Goal: Task Accomplishment & Management: Manage account settings

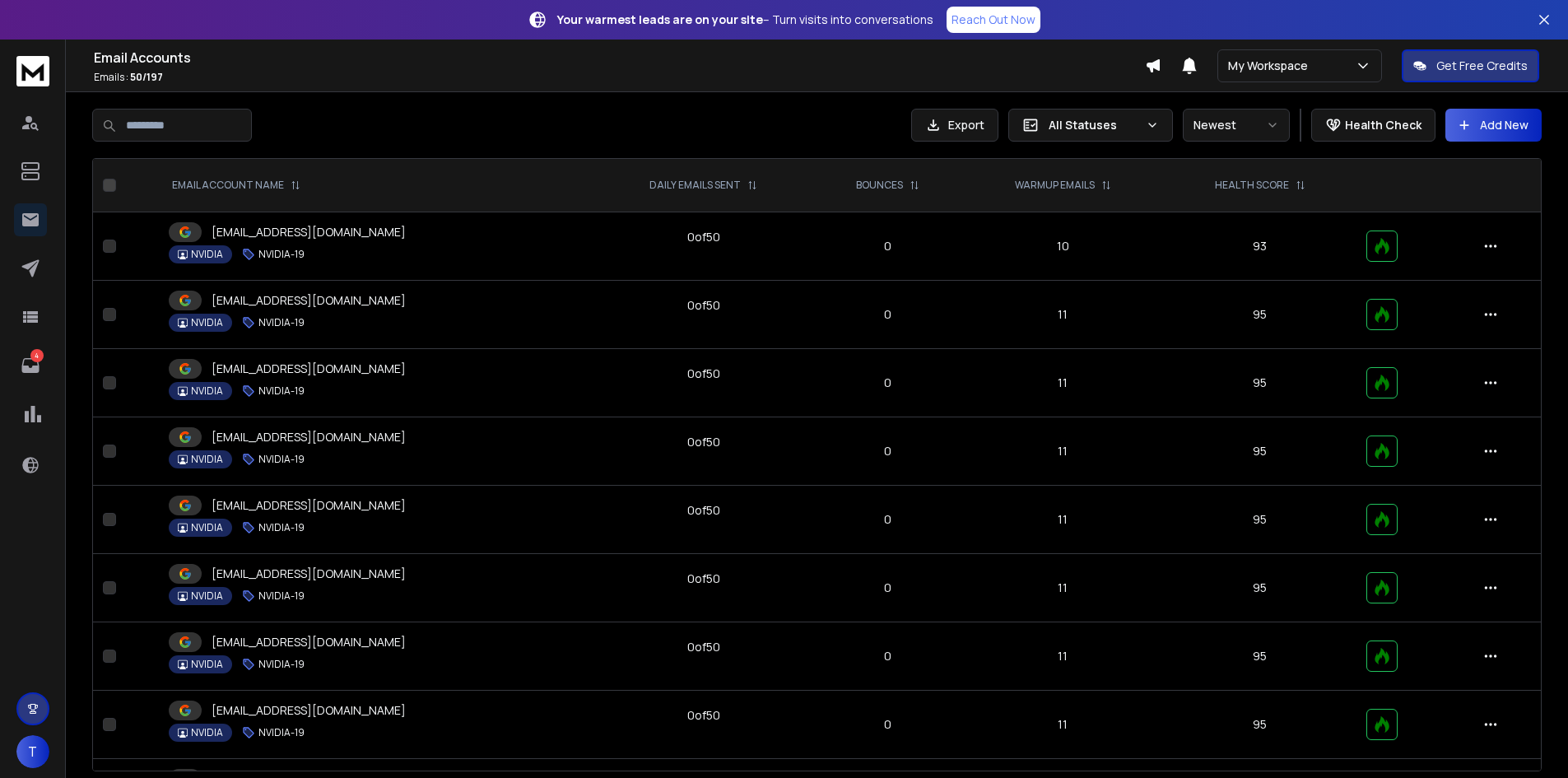
click at [538, 138] on div at bounding box center [497, 125] width 810 height 33
click at [574, 245] on td "[EMAIL_ADDRESS][DOMAIN_NAME] NVIDIA NVIDIA-19" at bounding box center [376, 246] width 434 height 68
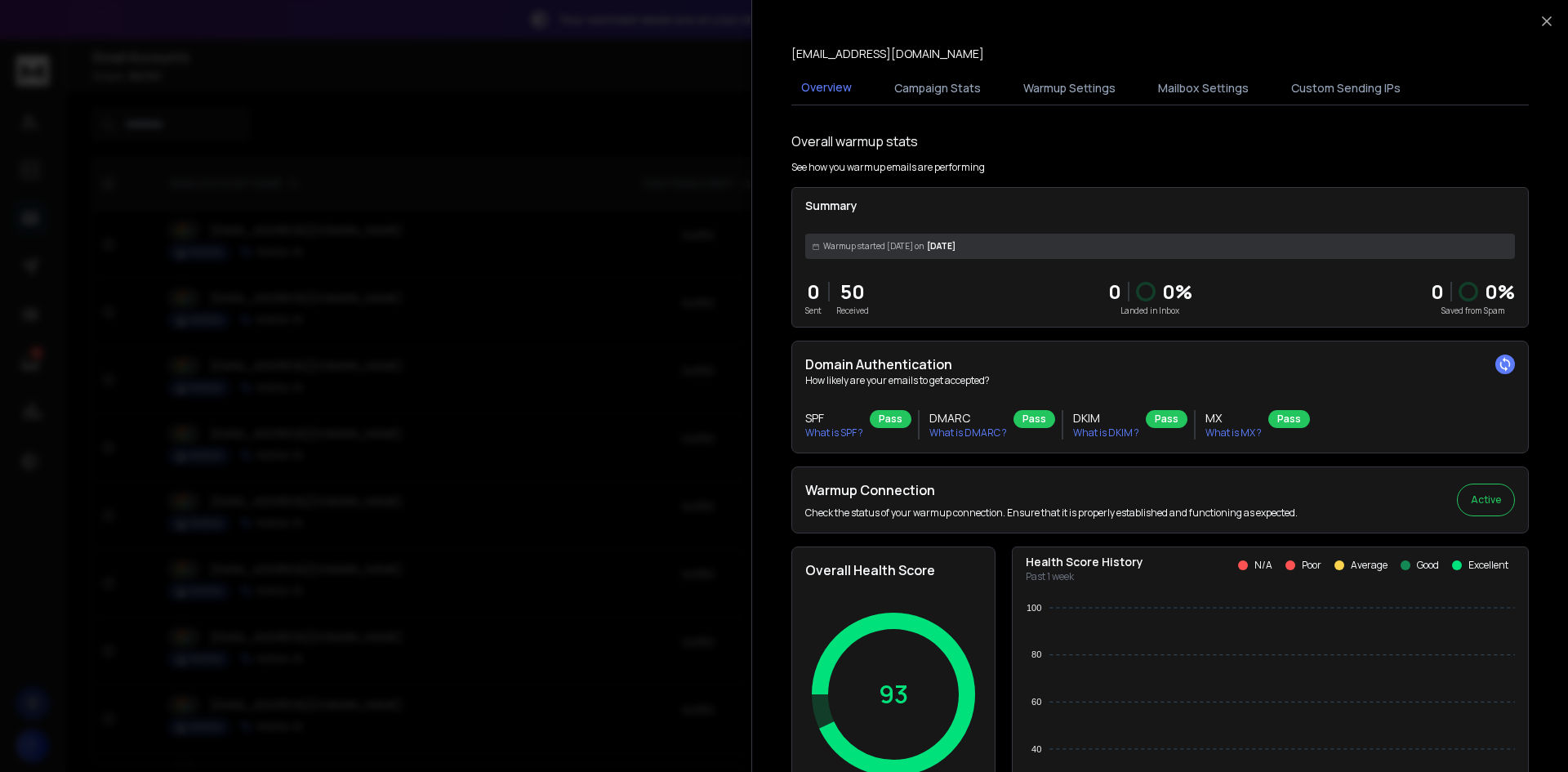
click at [498, 238] on div at bounding box center [784, 386] width 1568 height 772
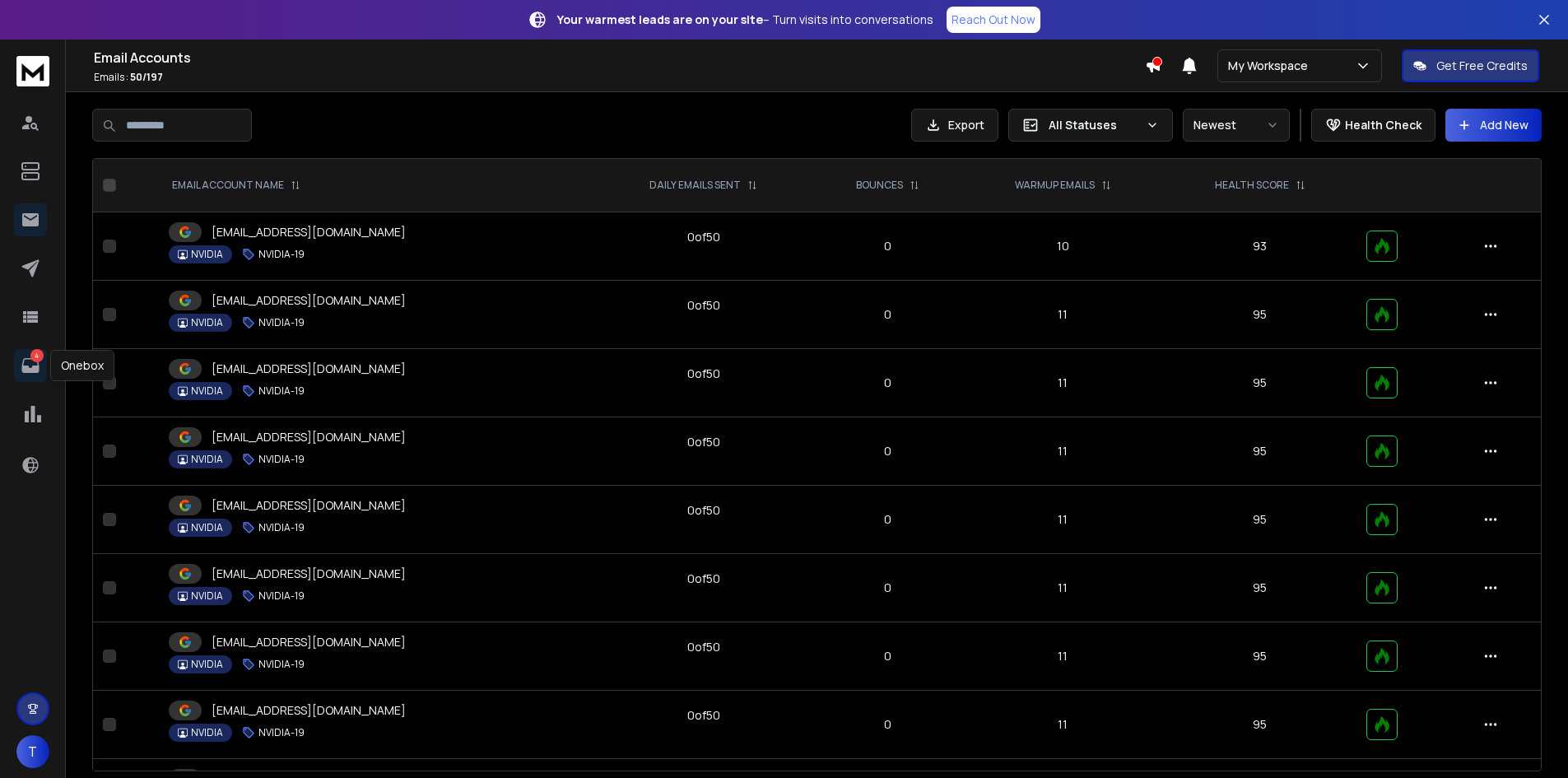
click at [33, 356] on p "4" at bounding box center [37, 355] width 13 height 13
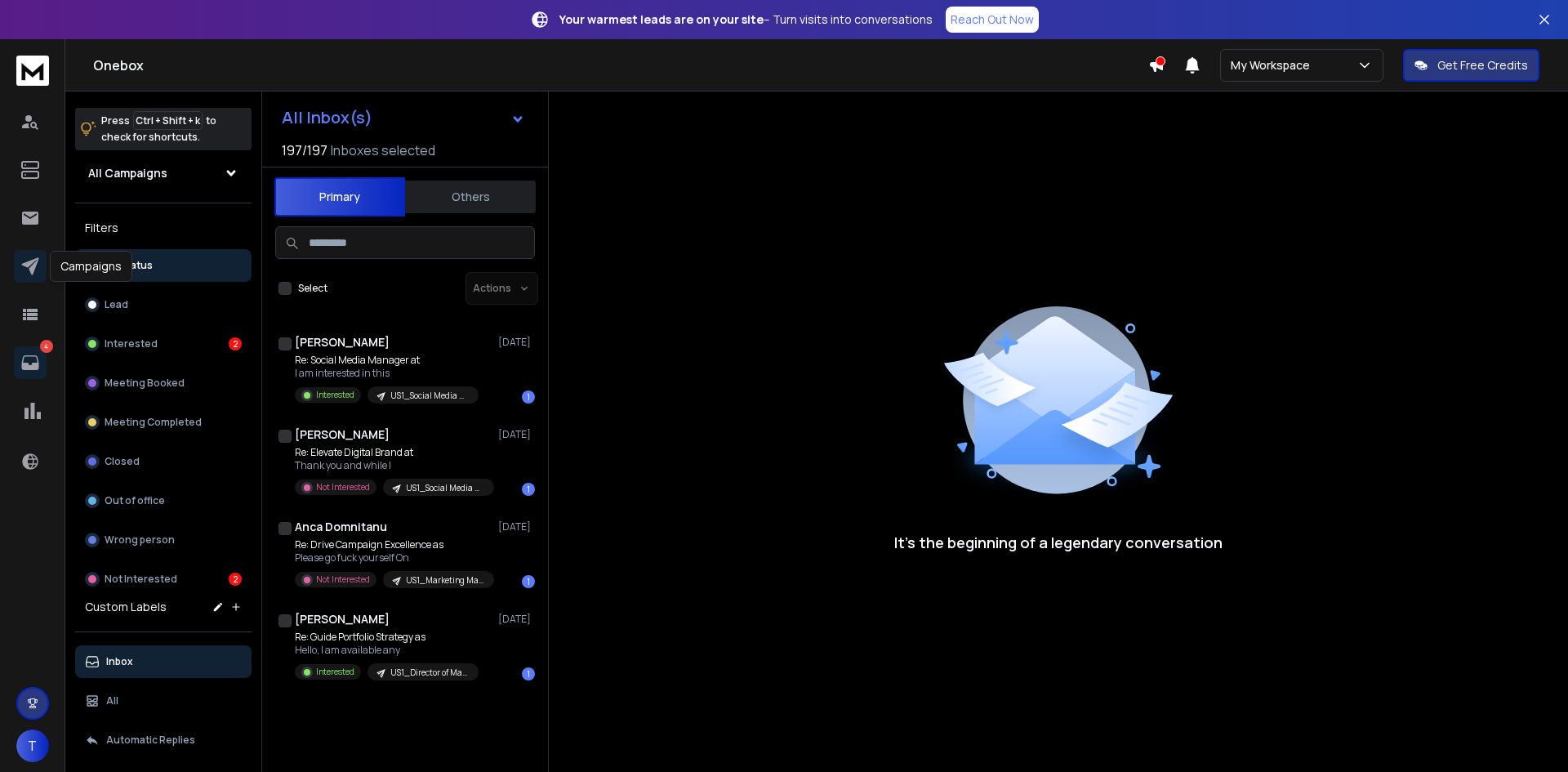
click at [30, 266] on icon at bounding box center [30, 266] width 20 height 20
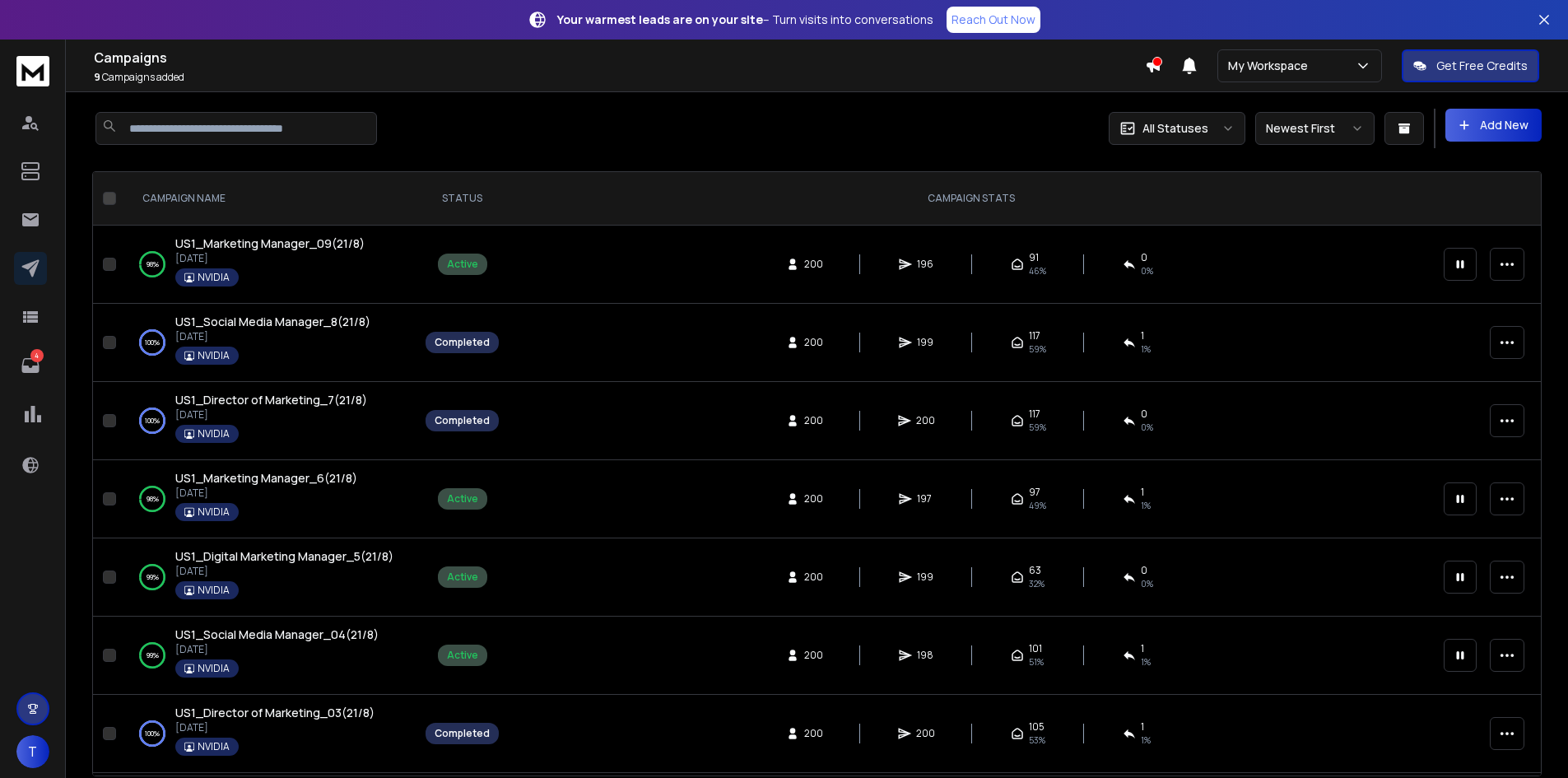
click at [791, 137] on div at bounding box center [454, 129] width 725 height 40
click at [1260, 72] on p "My Workspace" at bounding box center [1271, 66] width 86 height 16
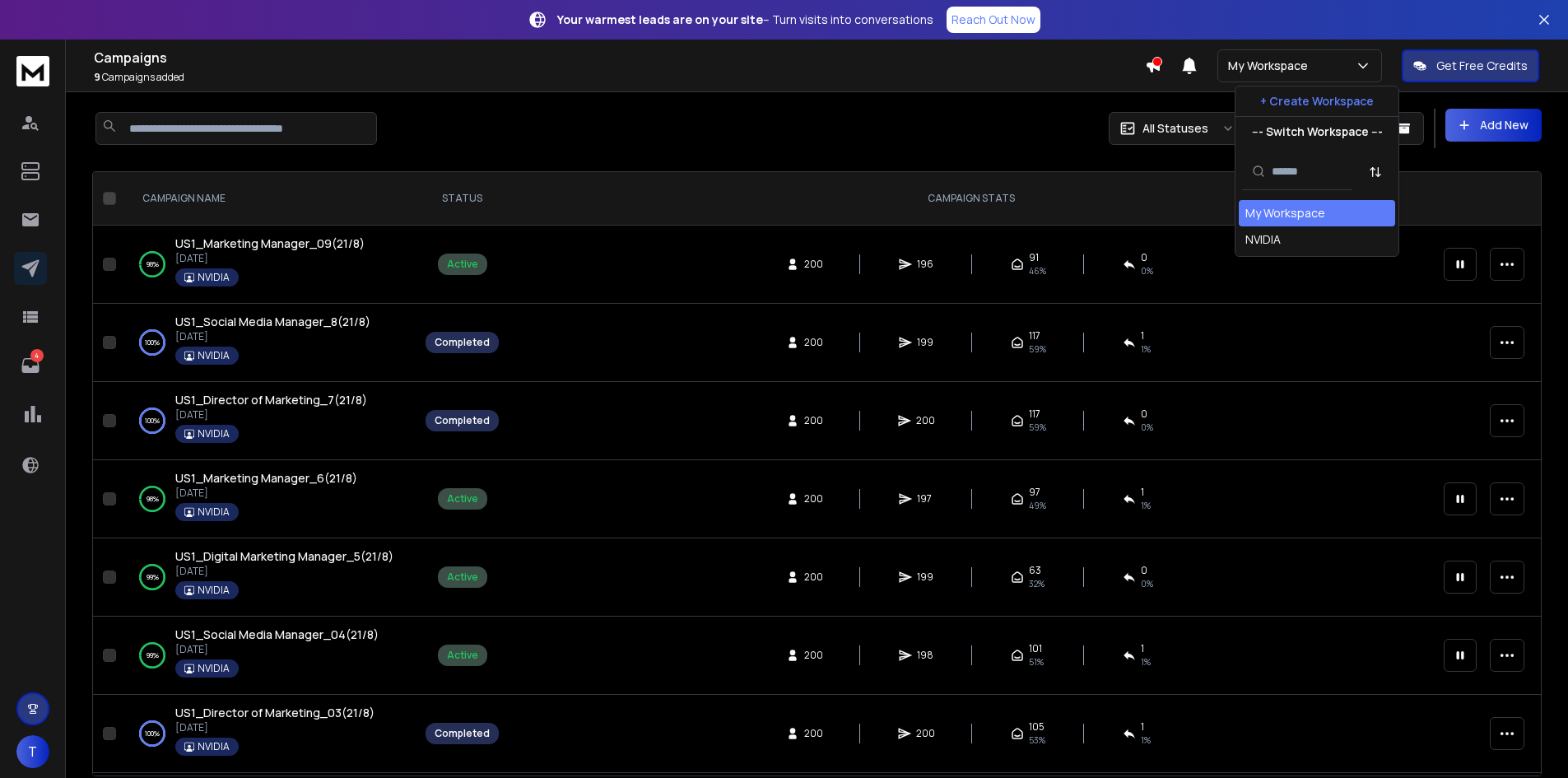
click at [952, 117] on div "Campaigns 9 Campaigns Added All Statuses Newest First Add New" at bounding box center [1180, 129] width 725 height 40
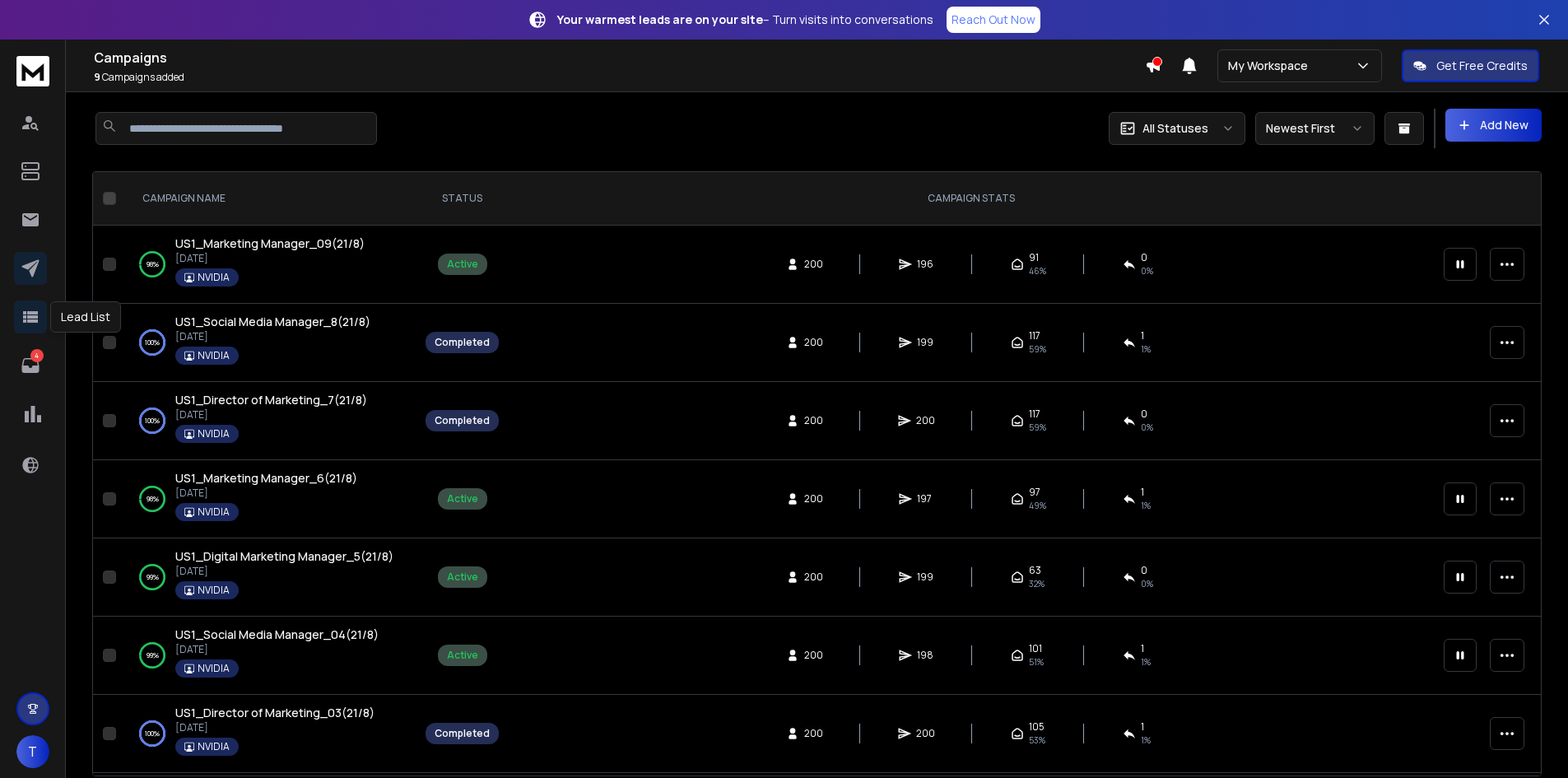
click at [23, 310] on icon at bounding box center [31, 317] width 20 height 20
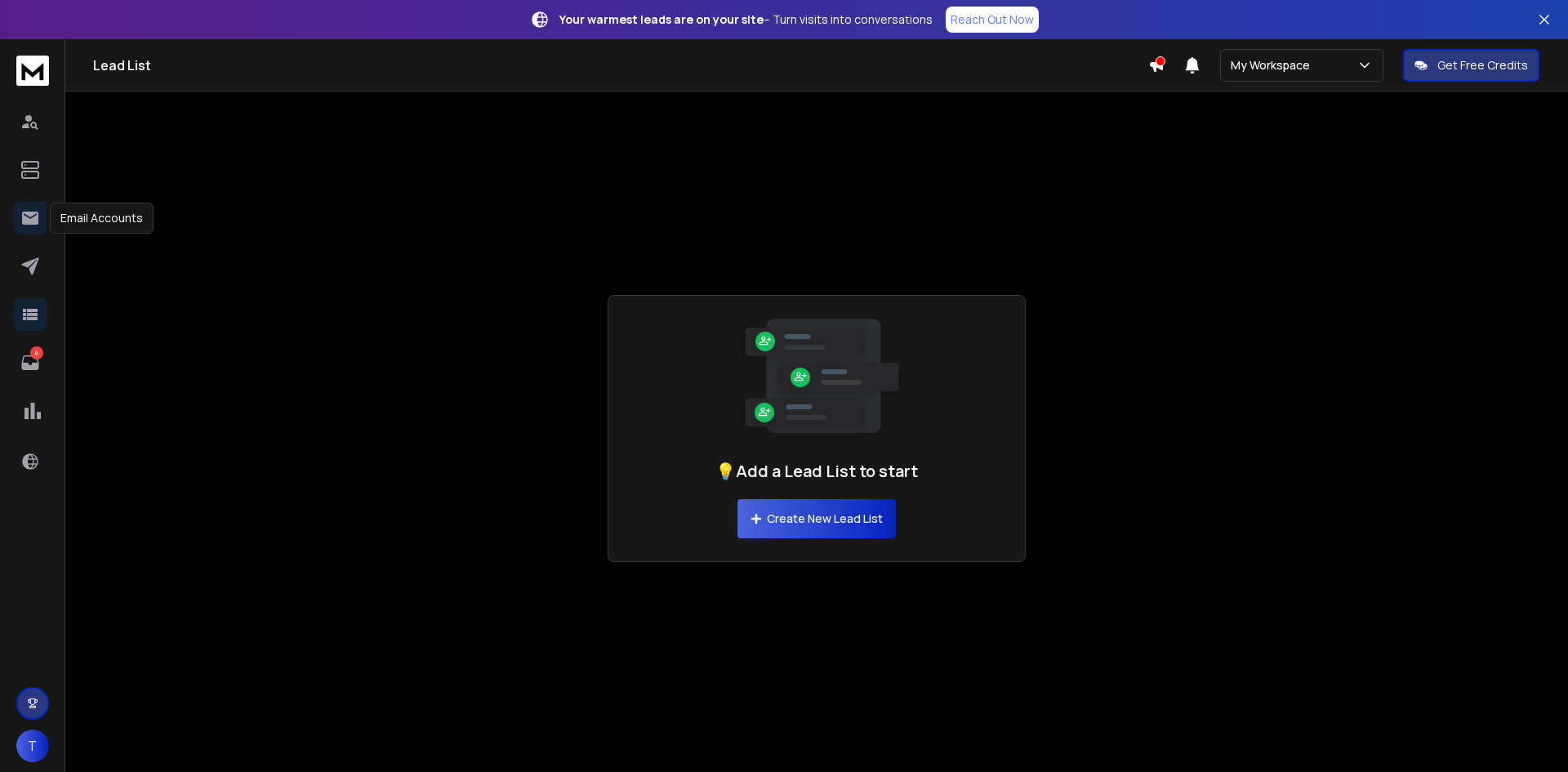
click at [33, 209] on icon at bounding box center [30, 218] width 20 height 20
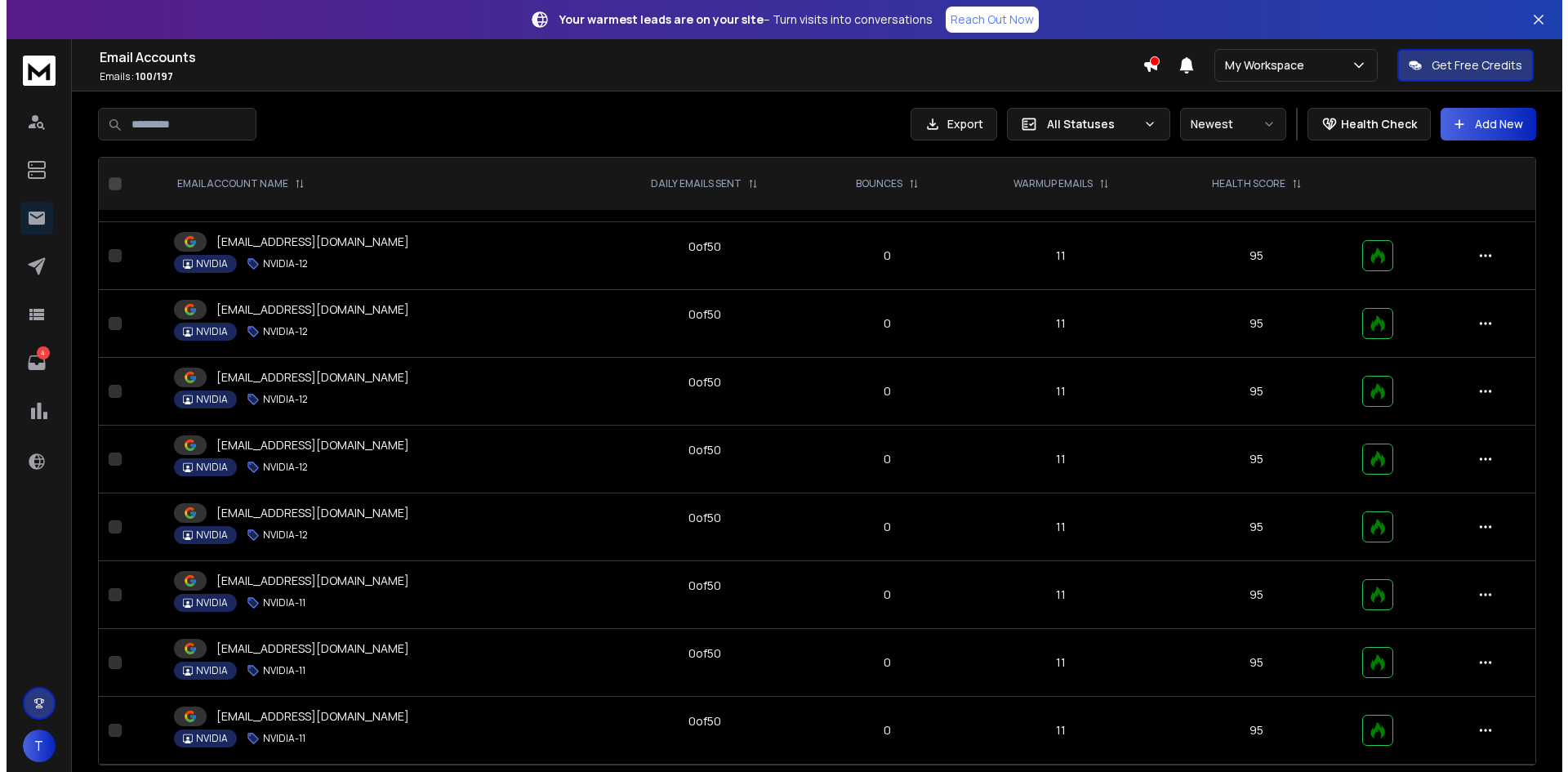
scroll to position [5651, 0]
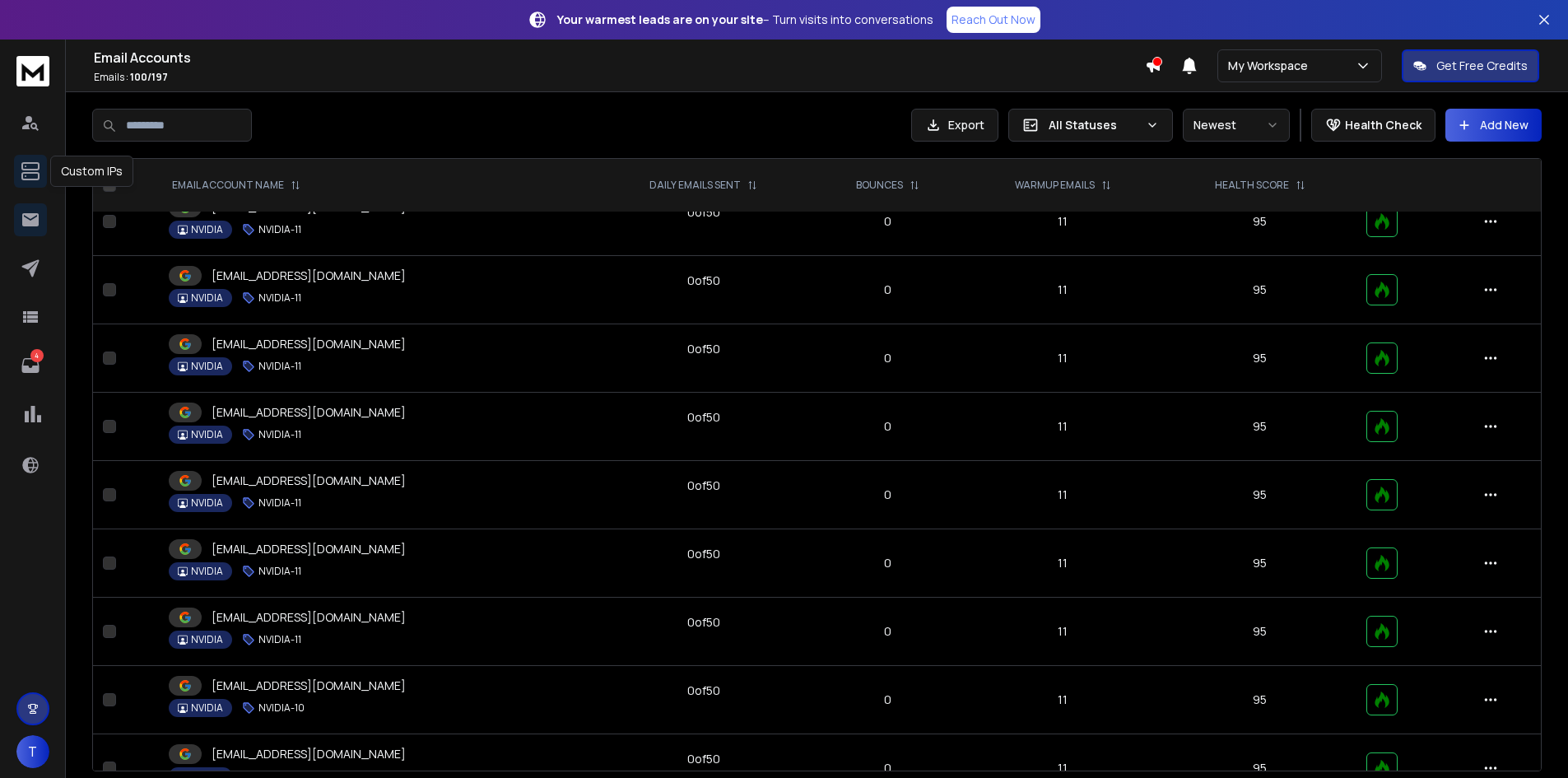
click at [27, 164] on icon at bounding box center [31, 171] width 20 height 20
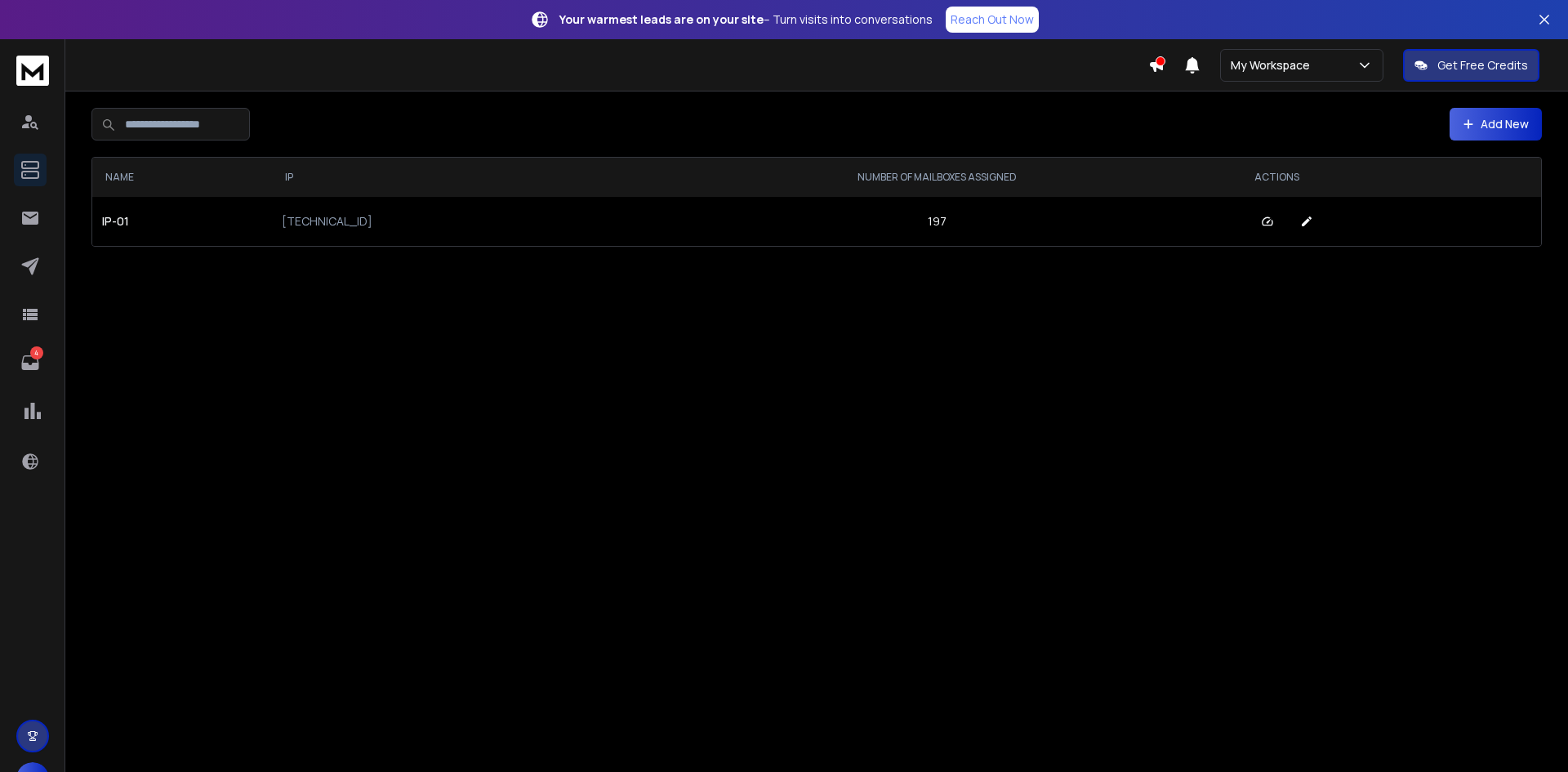
click at [520, 269] on div "Your warmest leads are on your site – Turn visits into conversations Reach Out …" at bounding box center [784, 386] width 1568 height 772
click at [368, 226] on td "[TECHNICAL_ID]" at bounding box center [452, 221] width 361 height 49
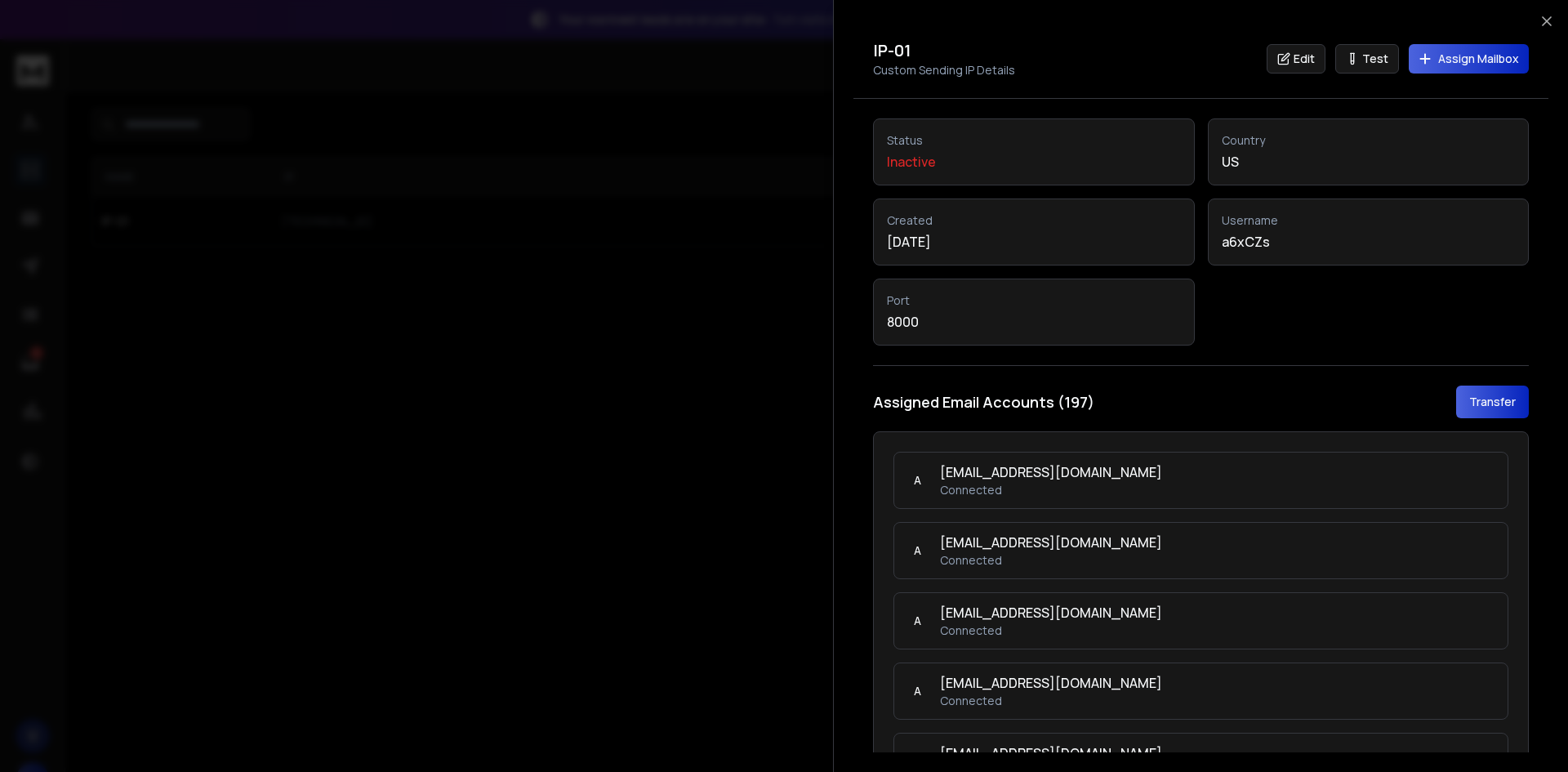
click at [1044, 403] on h3 "Assigned Email Accounts ( 197 )" at bounding box center [983, 402] width 221 height 23
